Goal: Task Accomplishment & Management: Manage account settings

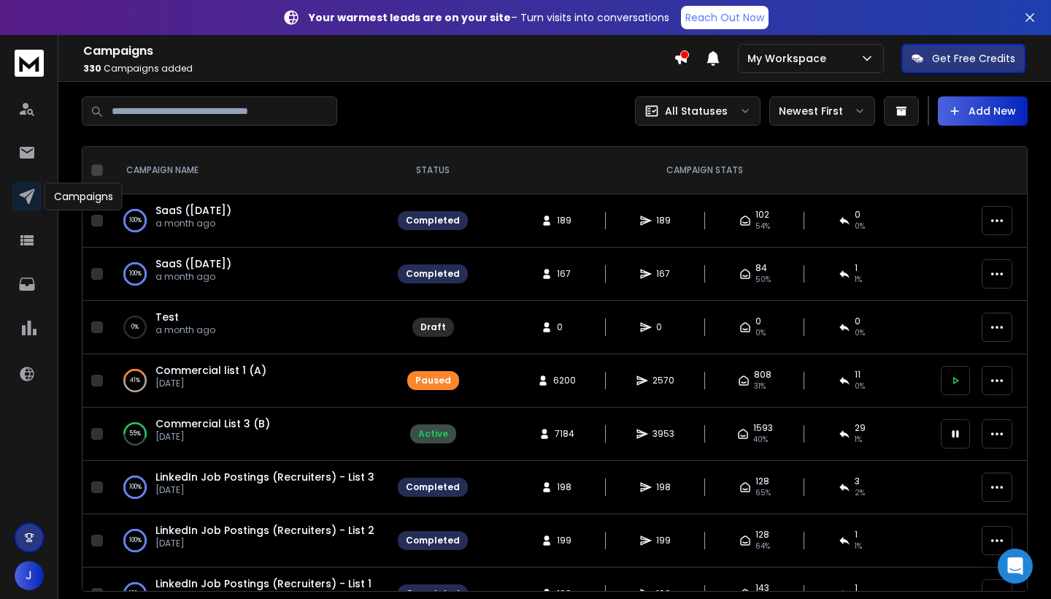
click at [21, 194] on icon at bounding box center [26, 195] width 15 height 15
click at [20, 155] on icon at bounding box center [27, 153] width 15 height 12
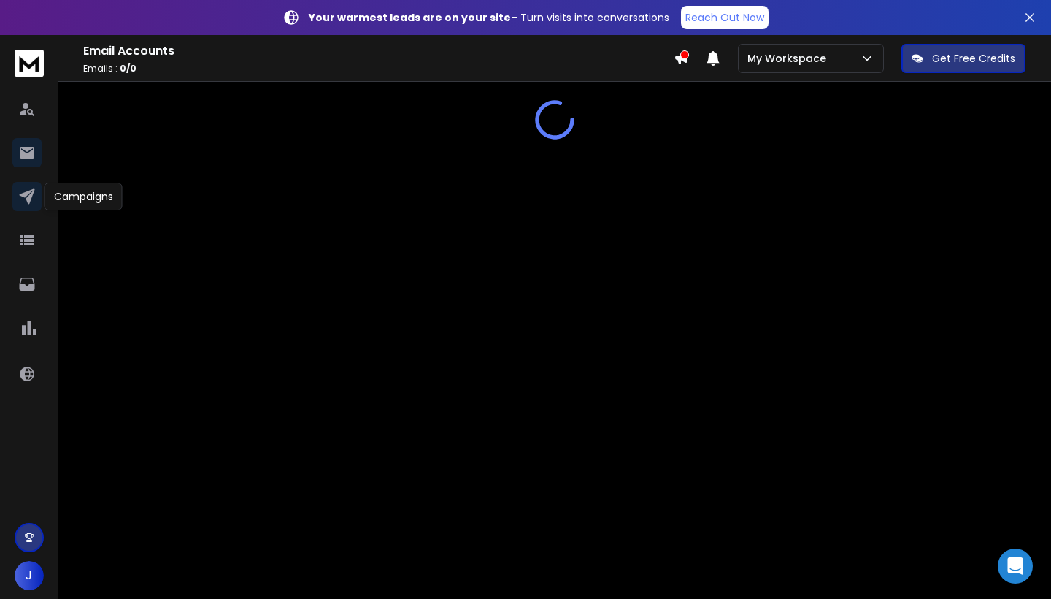
click at [21, 197] on icon at bounding box center [27, 197] width 18 height 18
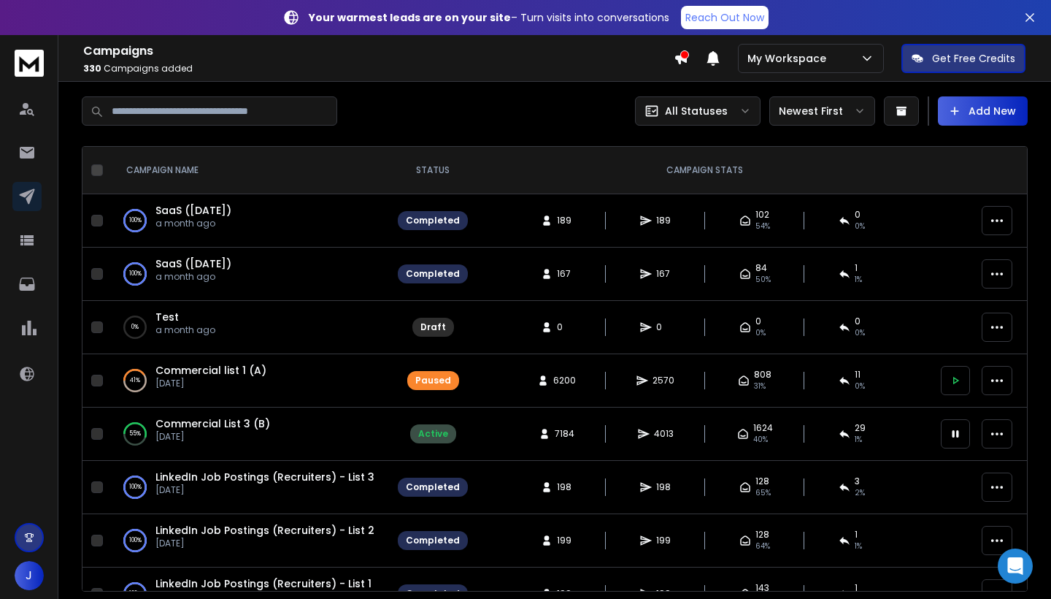
click at [415, 107] on div at bounding box center [318, 110] width 473 height 29
click at [423, 120] on div at bounding box center [318, 110] width 473 height 29
click at [420, 118] on div at bounding box center [318, 110] width 473 height 29
click at [412, 115] on div at bounding box center [318, 110] width 473 height 29
click at [422, 123] on div at bounding box center [318, 110] width 473 height 29
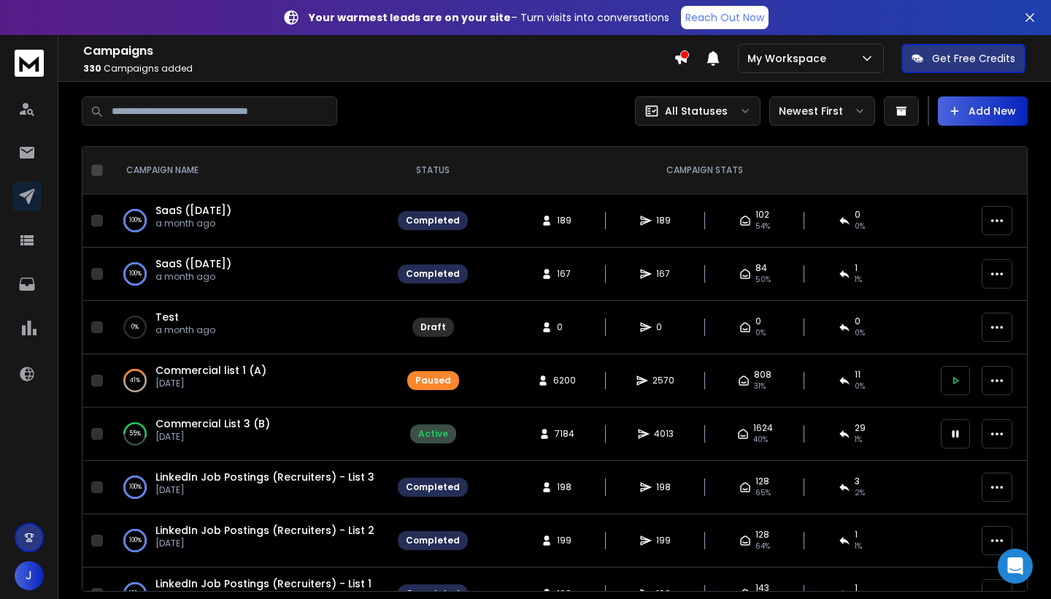
click at [419, 123] on div at bounding box center [318, 110] width 473 height 29
click at [416, 128] on div "Campaigns 330 Campaigns Added All Statuses Newest First Add New CAMPAIGN NAME S…" at bounding box center [555, 343] width 946 height 495
click at [420, 123] on div at bounding box center [318, 110] width 473 height 29
click at [34, 154] on icon at bounding box center [27, 153] width 18 height 18
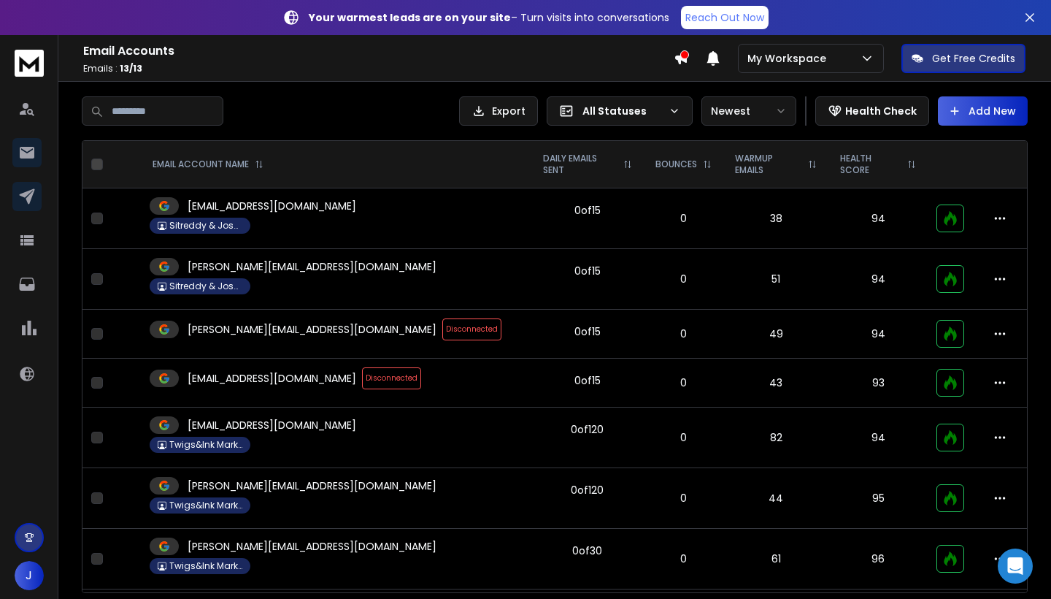
click at [36, 203] on link at bounding box center [26, 196] width 29 height 29
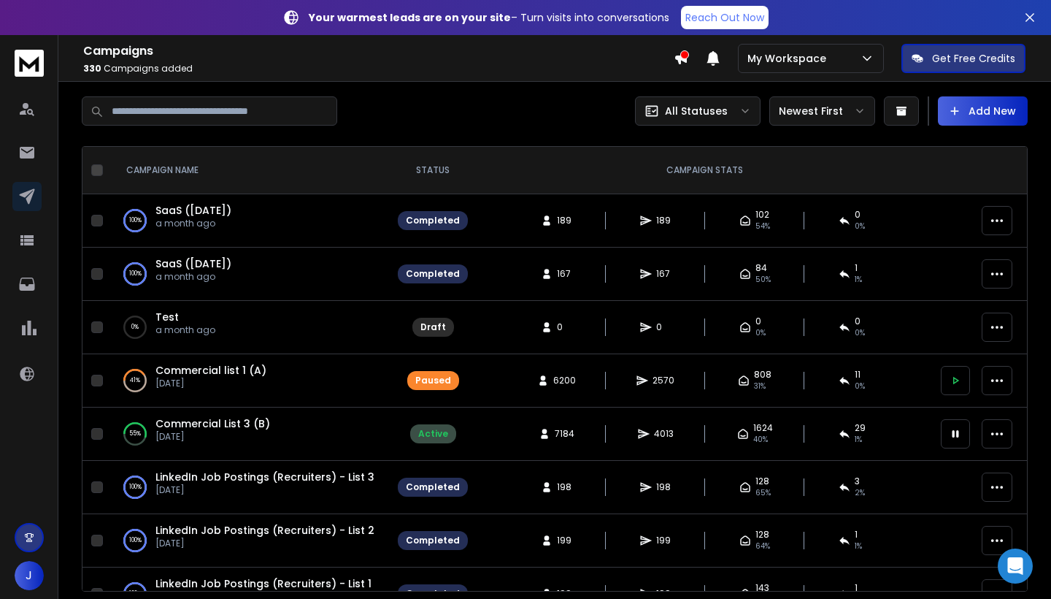
click at [433, 109] on div at bounding box center [318, 110] width 473 height 29
click at [219, 431] on p "[DATE]" at bounding box center [212, 437] width 115 height 12
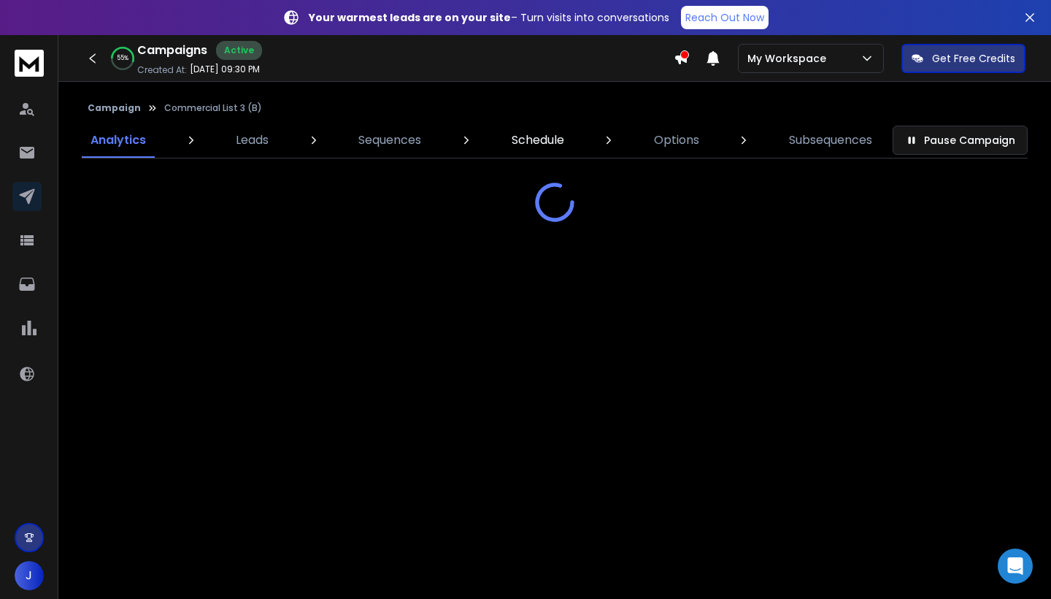
click at [531, 146] on p "Schedule" at bounding box center [538, 140] width 53 height 18
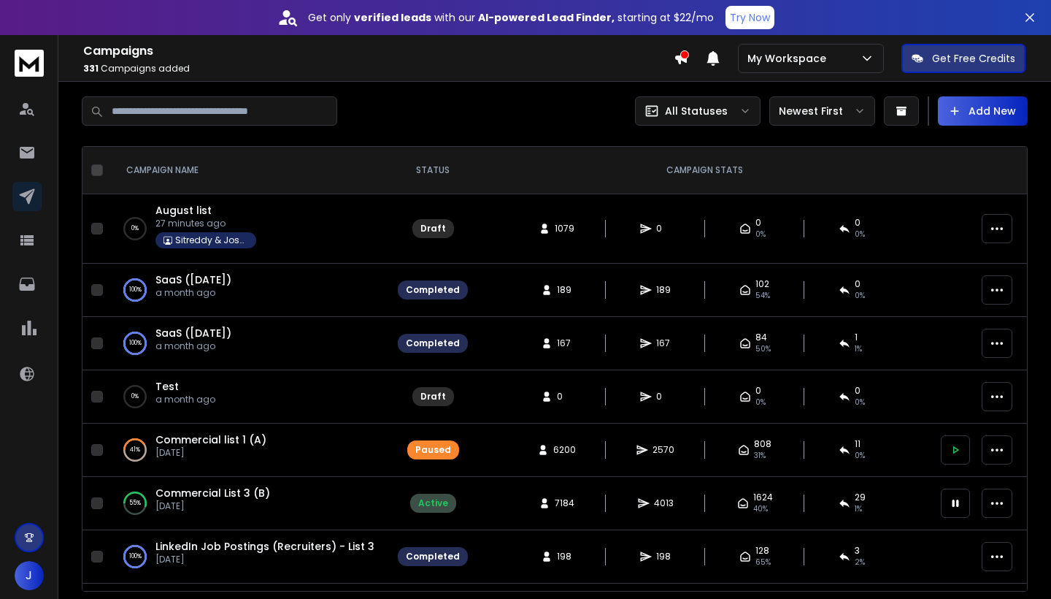
click at [26, 59] on img at bounding box center [29, 63] width 29 height 27
